Goal: Task Accomplishment & Management: Manage account settings

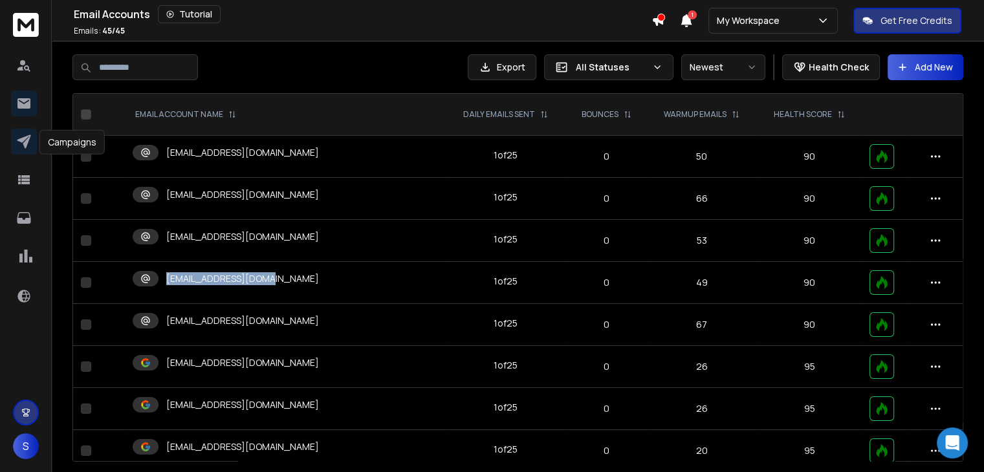
click at [21, 145] on icon at bounding box center [24, 142] width 16 height 16
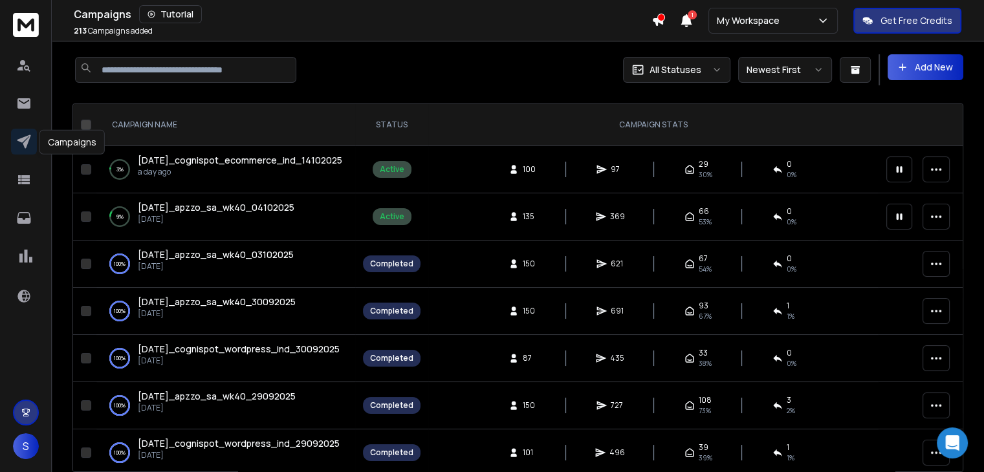
click at [197, 161] on span "[DATE]_cognispot_ecommerce_ind_14102025" at bounding box center [240, 160] width 204 height 12
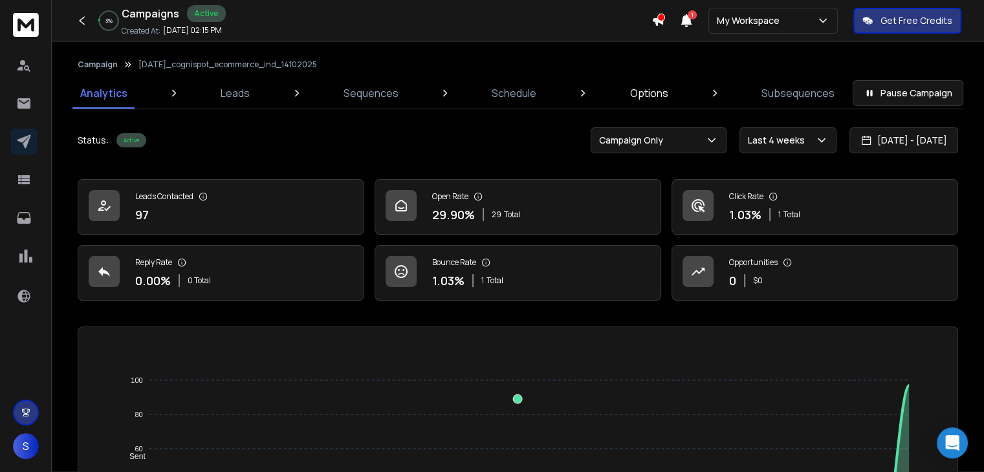
click at [637, 89] on p "Options" at bounding box center [649, 93] width 38 height 16
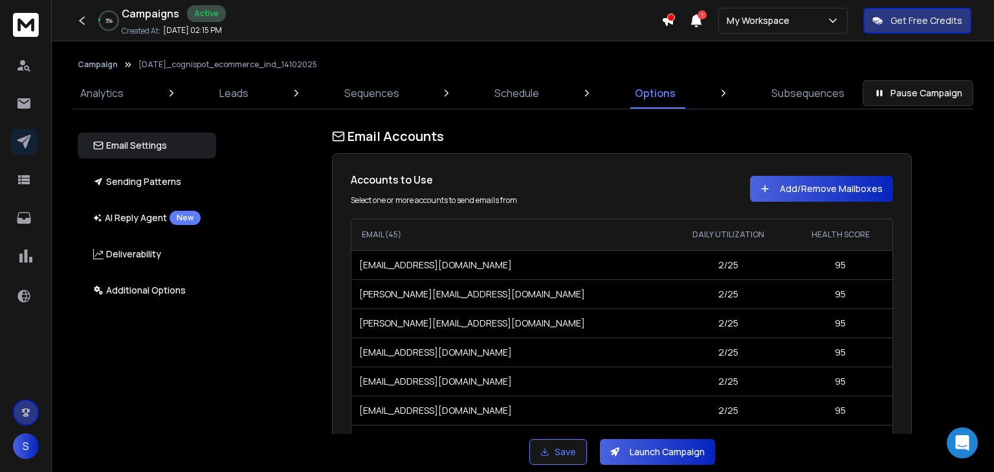
click at [785, 187] on button "Add/Remove Mailboxes" at bounding box center [821, 189] width 143 height 26
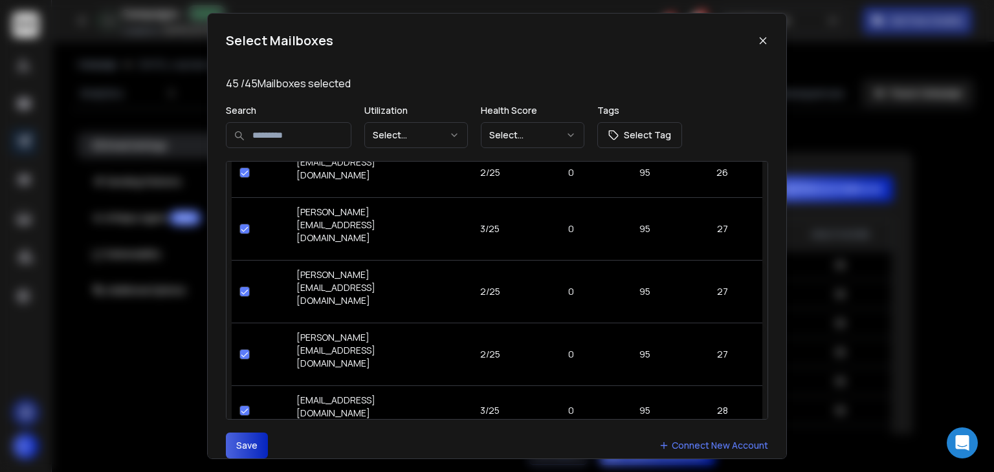
scroll to position [1670, 0]
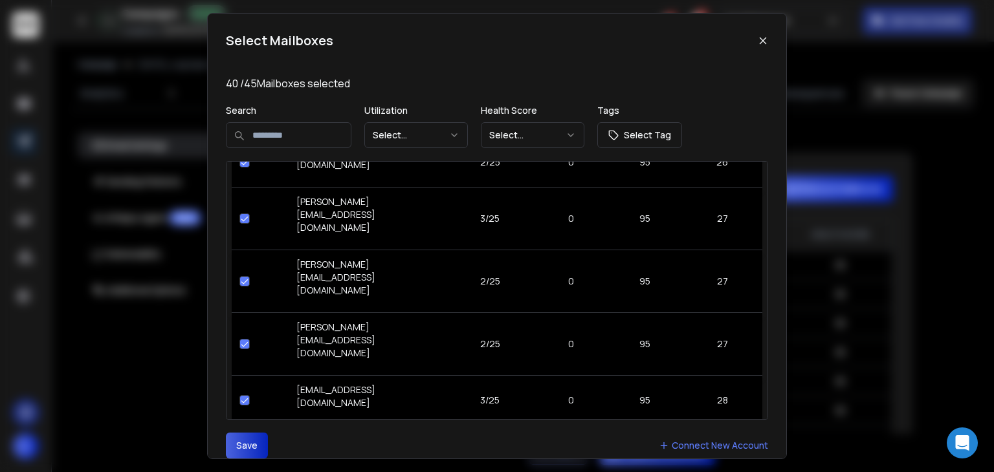
click at [246, 436] on button "Save" at bounding box center [247, 446] width 42 height 26
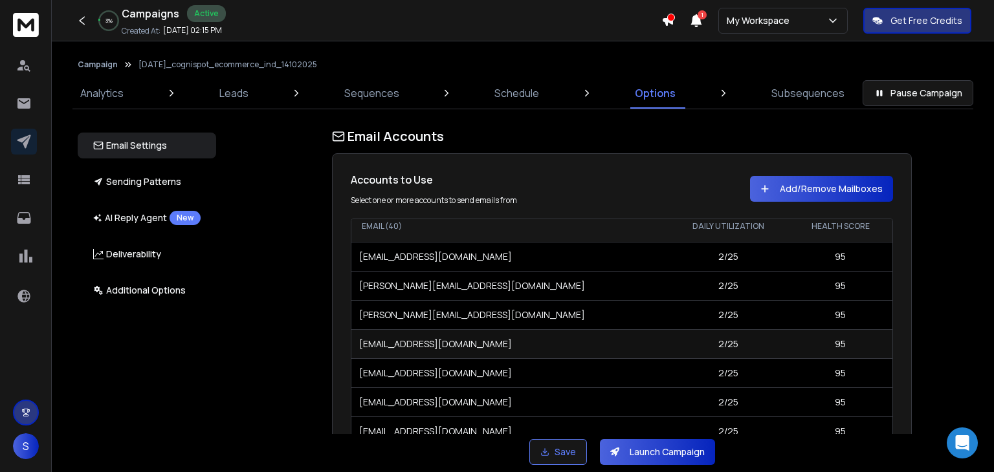
scroll to position [0, 0]
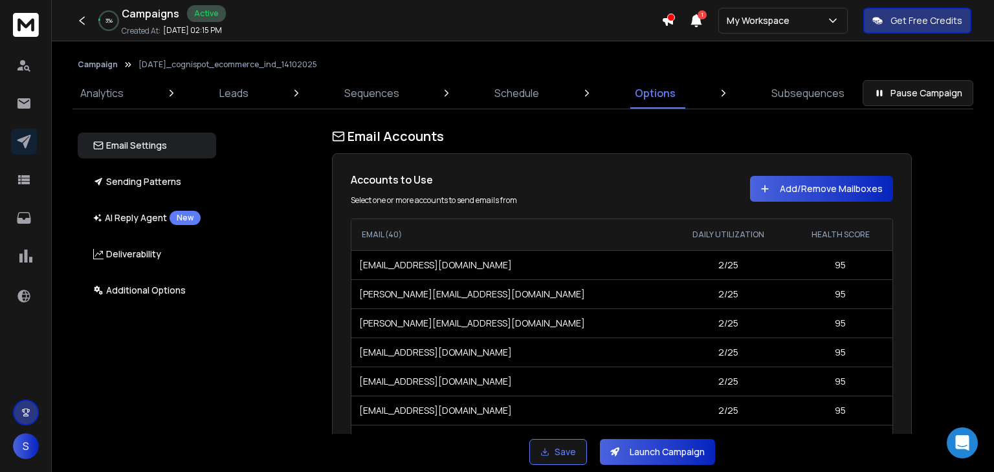
click at [253, 221] on div "Email Accounts Accounts to Use Select one or more accounts to send emails from …" at bounding box center [629, 280] width 785 height 307
click at [80, 19] on icon at bounding box center [82, 21] width 12 height 12
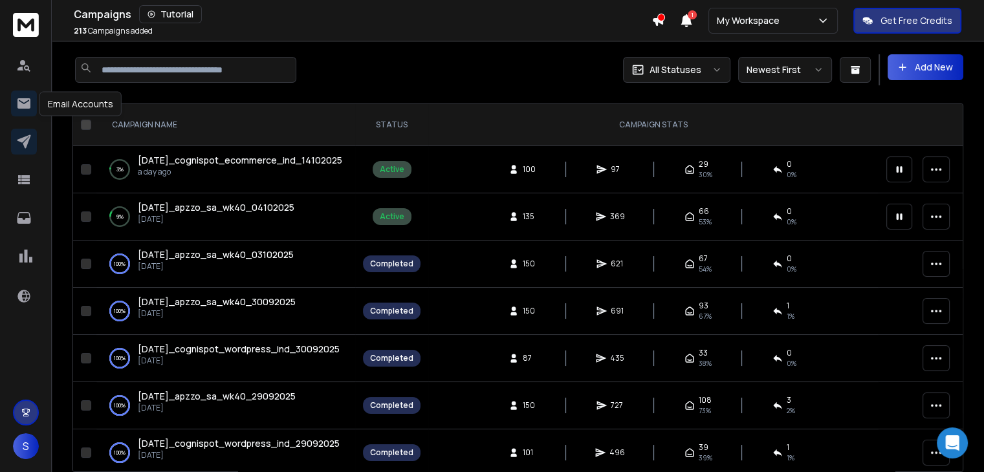
click at [20, 107] on icon at bounding box center [23, 103] width 13 height 10
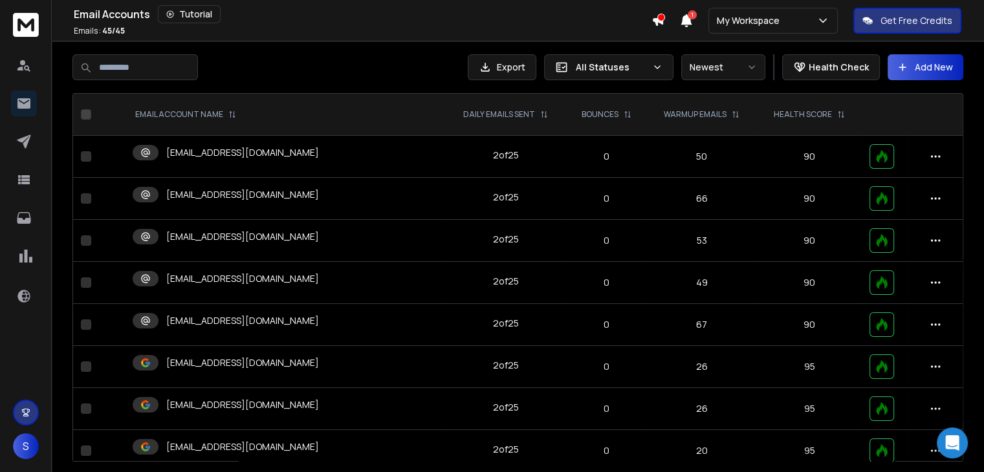
click at [85, 158] on button "button" at bounding box center [86, 156] width 10 height 10
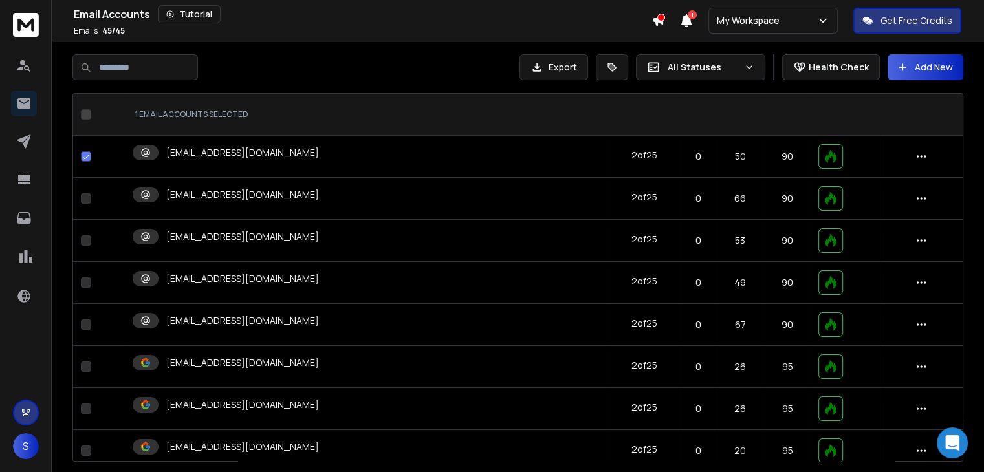
click at [82, 201] on button "button" at bounding box center [86, 198] width 10 height 10
click at [85, 240] on button "button" at bounding box center [86, 240] width 10 height 10
click at [83, 284] on button "button" at bounding box center [86, 283] width 10 height 10
click at [85, 325] on button "button" at bounding box center [86, 325] width 10 height 10
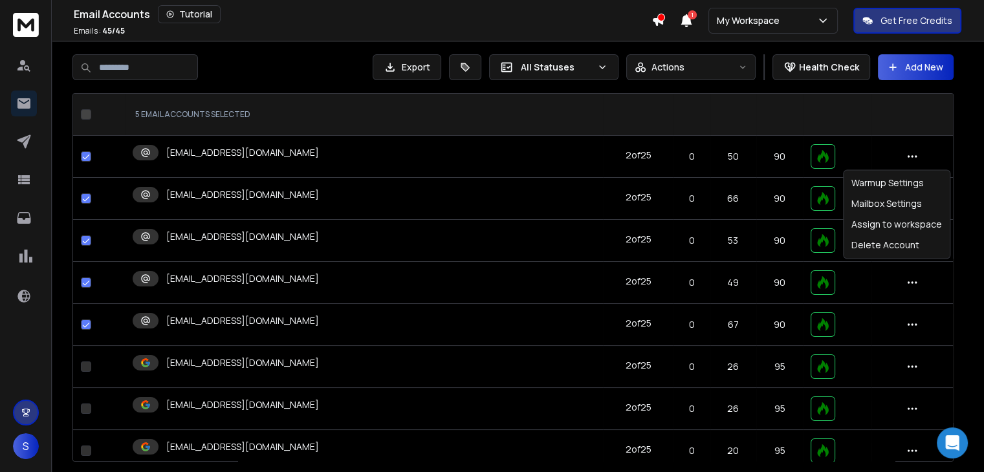
click at [906, 156] on icon at bounding box center [912, 157] width 12 height 12
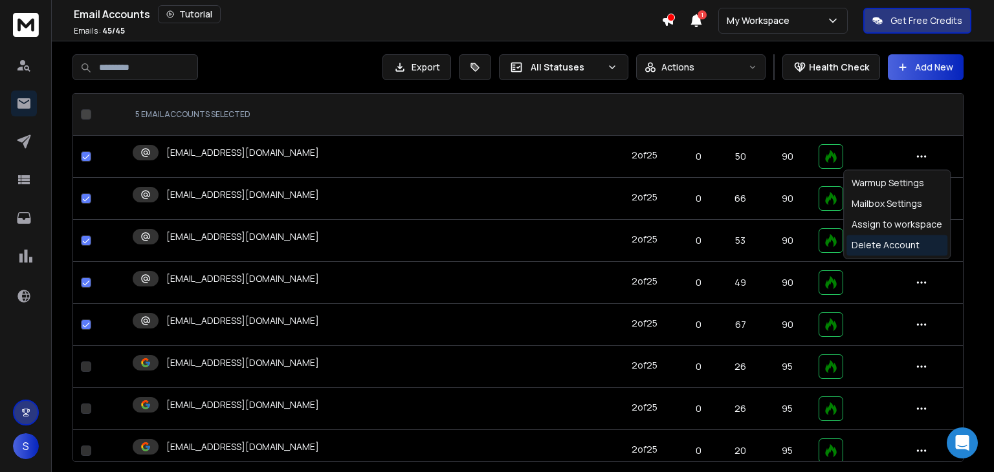
click at [879, 243] on div "Delete Account" at bounding box center [896, 245] width 101 height 21
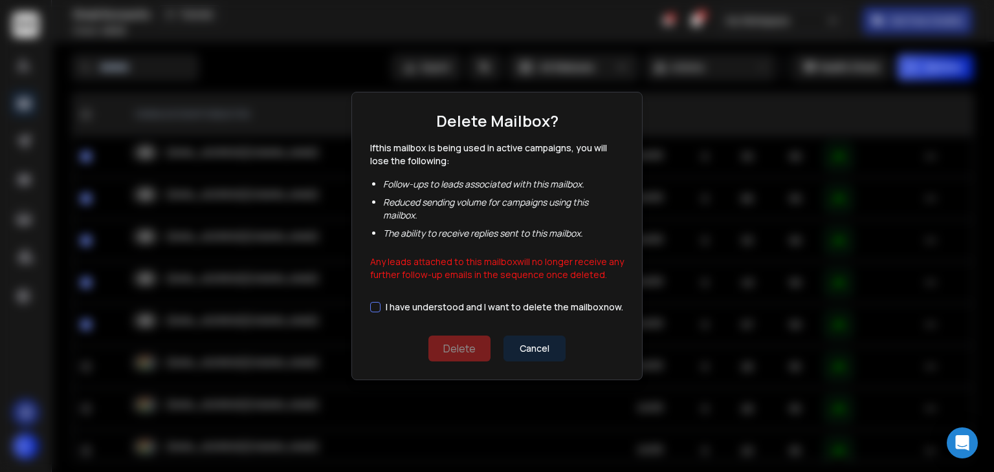
click at [371, 309] on button "I have understood and I want to delete the mailbox now." at bounding box center [375, 307] width 10 height 10
click at [457, 344] on button "Delete" at bounding box center [459, 349] width 62 height 26
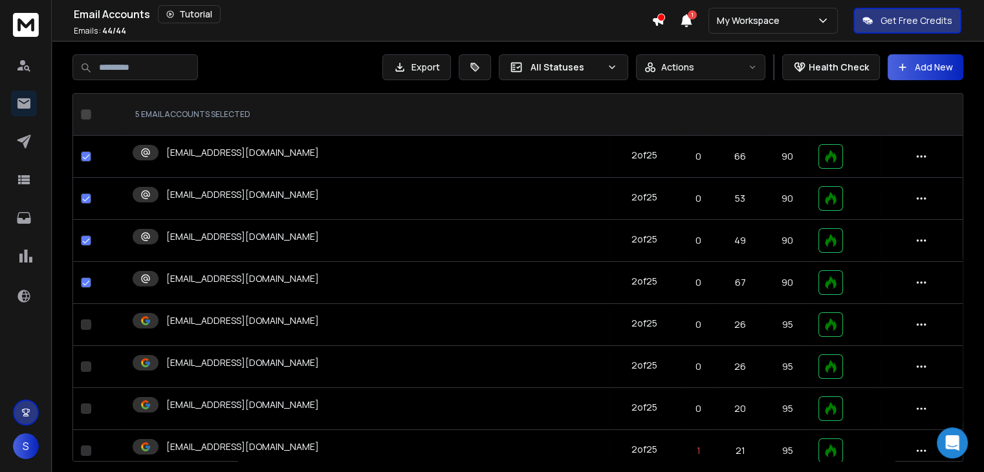
click at [84, 158] on button "button" at bounding box center [86, 156] width 10 height 10
click at [83, 199] on button "button" at bounding box center [86, 198] width 10 height 10
click at [86, 239] on button "button" at bounding box center [86, 240] width 10 height 10
click at [88, 275] on td at bounding box center [99, 283] width 52 height 42
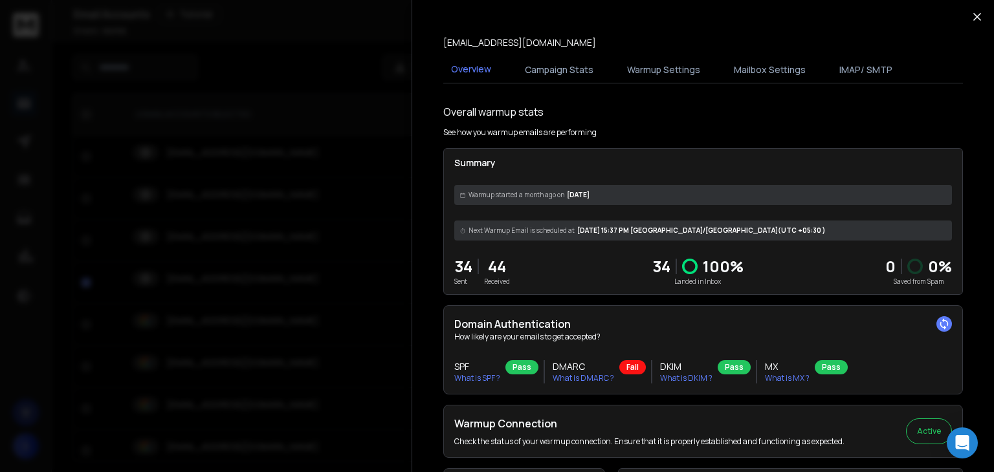
click at [970, 21] on icon "button" at bounding box center [976, 16] width 13 height 13
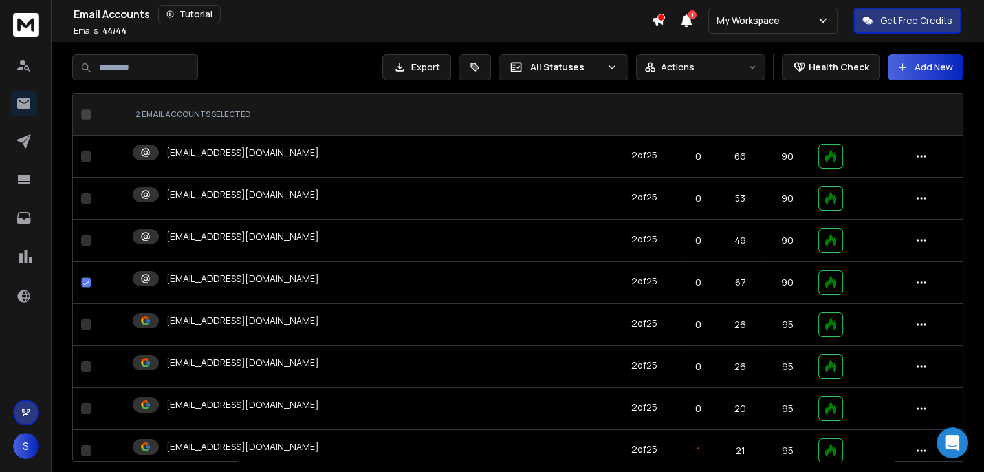
click at [82, 154] on button "button" at bounding box center [86, 156] width 10 height 10
click at [87, 197] on button "button" at bounding box center [86, 198] width 10 height 10
click at [88, 241] on button "button" at bounding box center [86, 240] width 10 height 10
click at [732, 65] on div "Actions" at bounding box center [693, 67] width 98 height 13
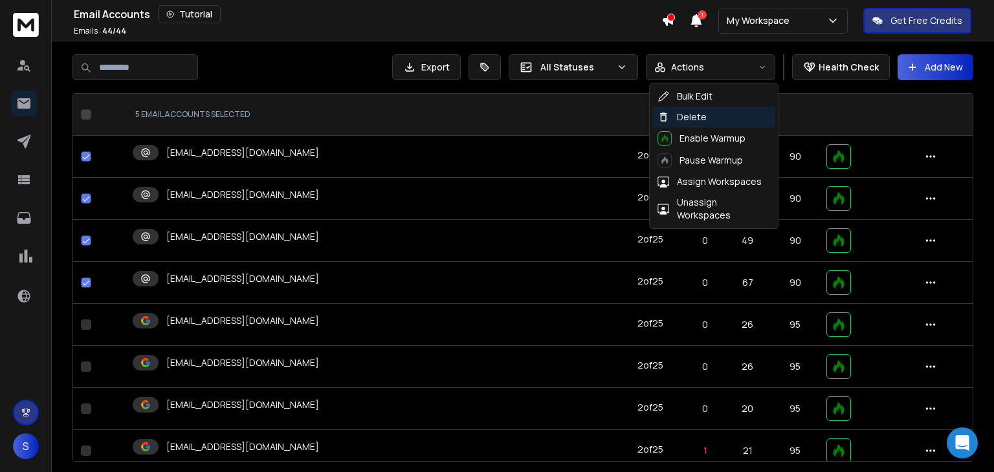
click at [714, 112] on div "Delete" at bounding box center [713, 117] width 123 height 21
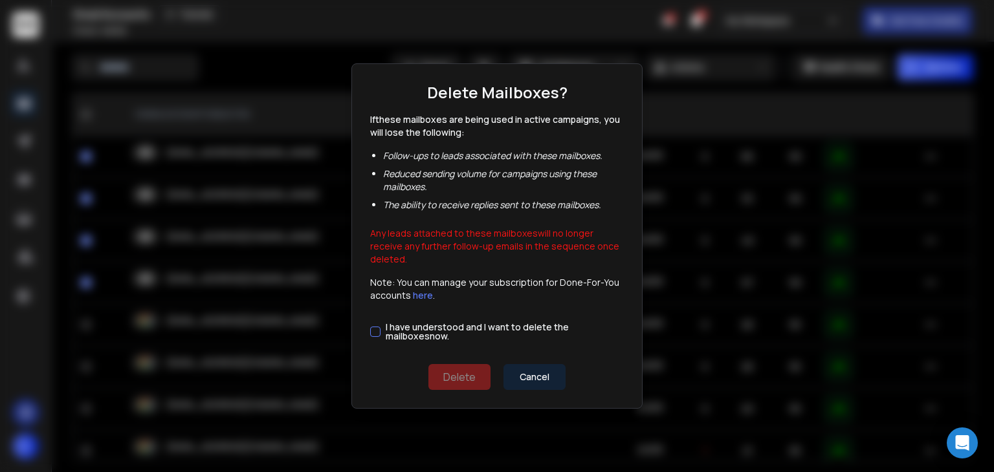
click at [375, 327] on button "I have understood and I want to delete the mailbox es now." at bounding box center [375, 332] width 10 height 10
click at [464, 365] on button "Delete" at bounding box center [459, 377] width 62 height 26
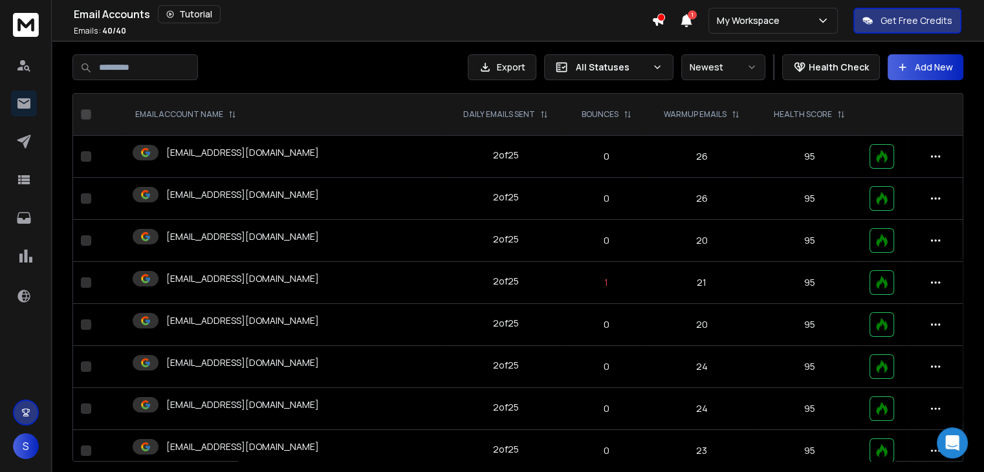
click at [430, 49] on div "Export All Statuses Newest Health Check Add New EMAIL ACCOUNT NAME DAILY EMAILS…" at bounding box center [518, 257] width 932 height 433
click at [234, 151] on p "[EMAIL_ADDRESS][DOMAIN_NAME]" at bounding box center [242, 152] width 153 height 13
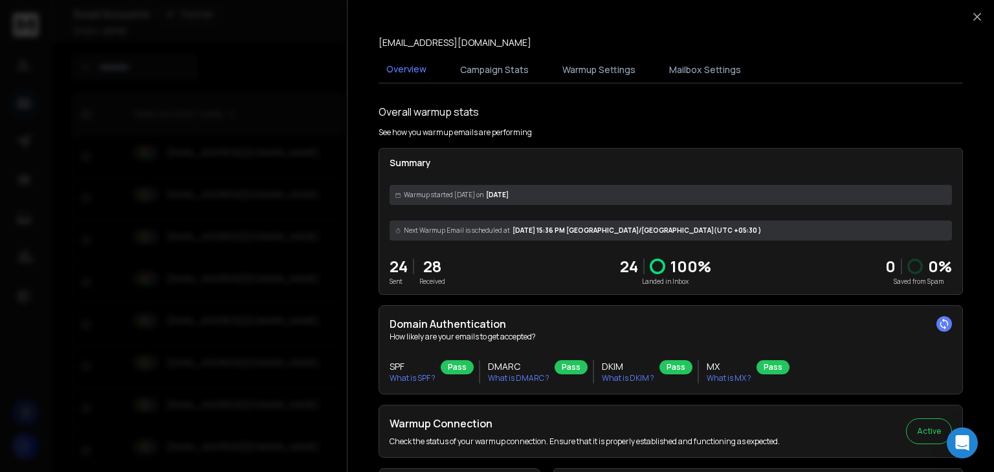
click at [597, 67] on button "Warmup Settings" at bounding box center [598, 70] width 89 height 28
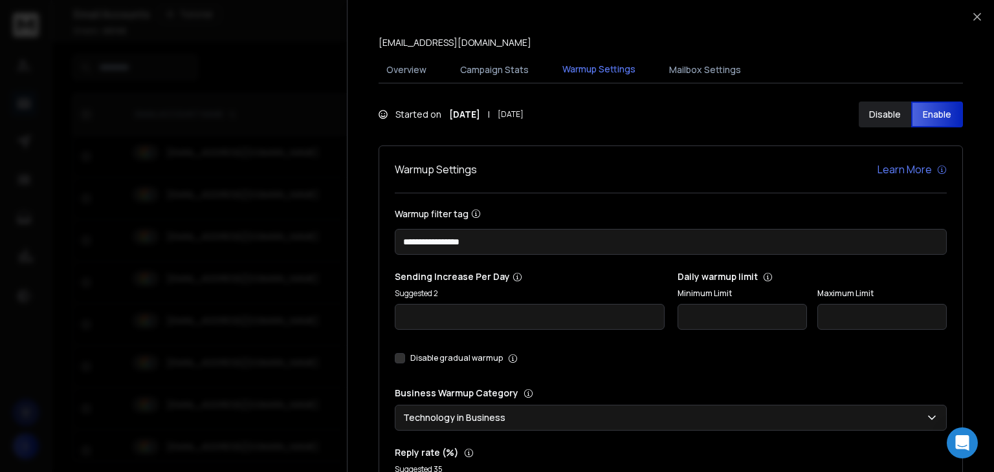
click at [693, 63] on button "Mailbox Settings" at bounding box center [704, 70] width 87 height 28
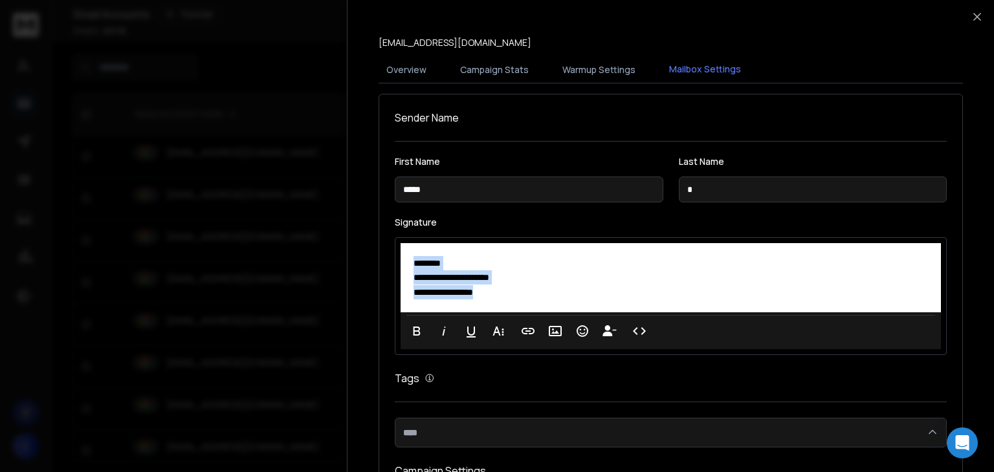
drag, startPoint x: 516, startPoint y: 292, endPoint x: 380, endPoint y: 252, distance: 140.8
copy div "**********"
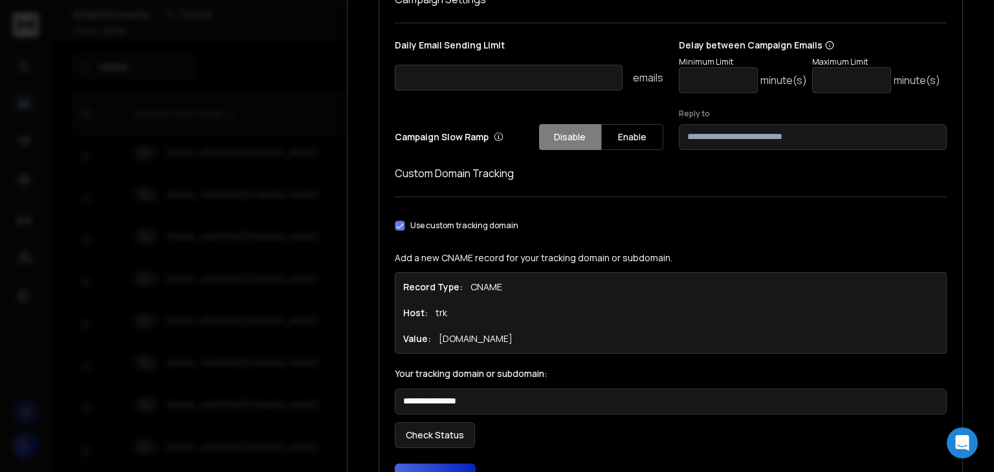
scroll to position [541, 0]
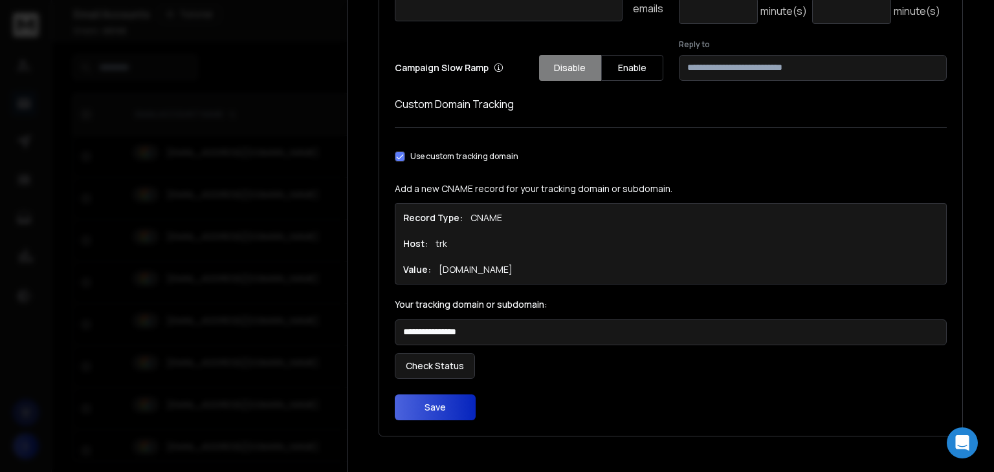
click at [438, 325] on input "**********" at bounding box center [671, 333] width 552 height 26
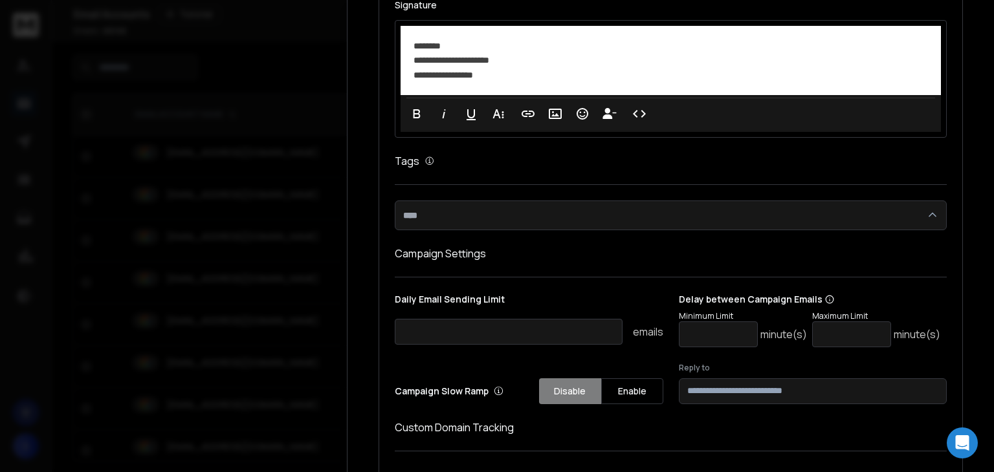
scroll to position [0, 0]
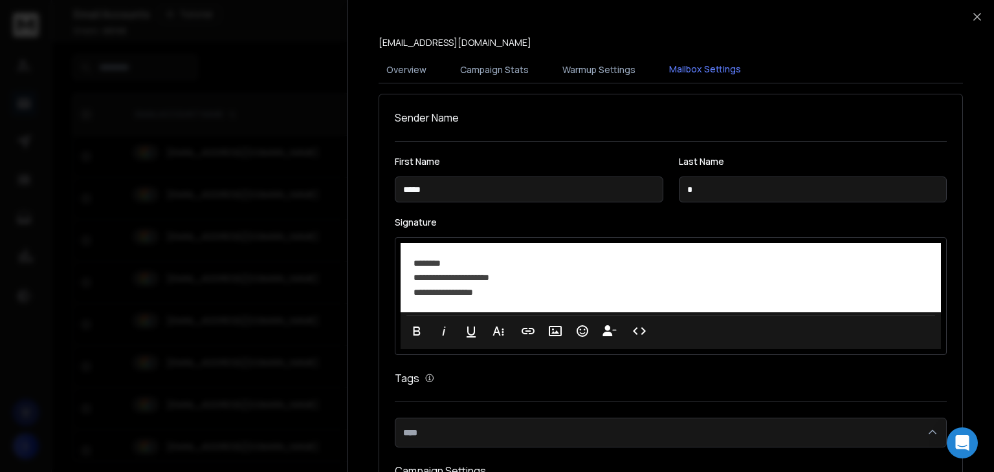
click at [499, 296] on div "**********" at bounding box center [668, 292] width 511 height 14
copy div "**********"
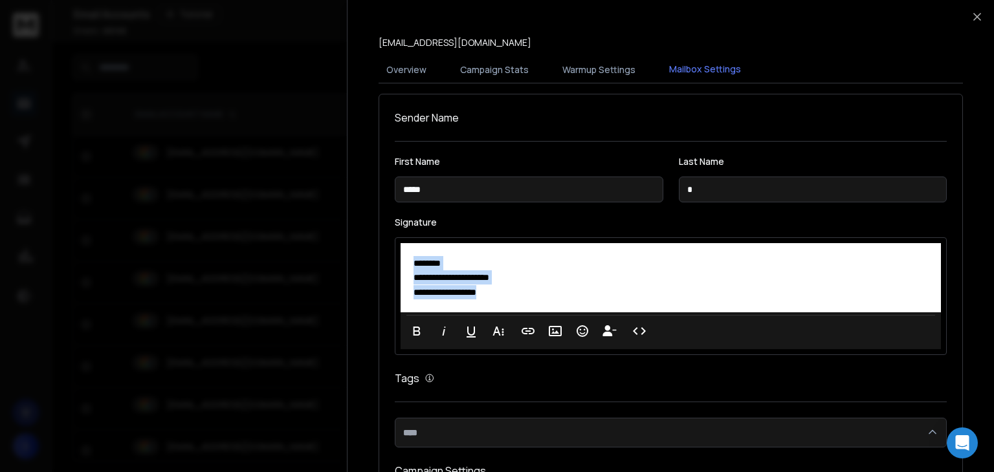
copy div "**********"
click at [607, 63] on button "Warmup Settings" at bounding box center [598, 70] width 89 height 28
